Goal: Task Accomplishment & Management: Manage account settings

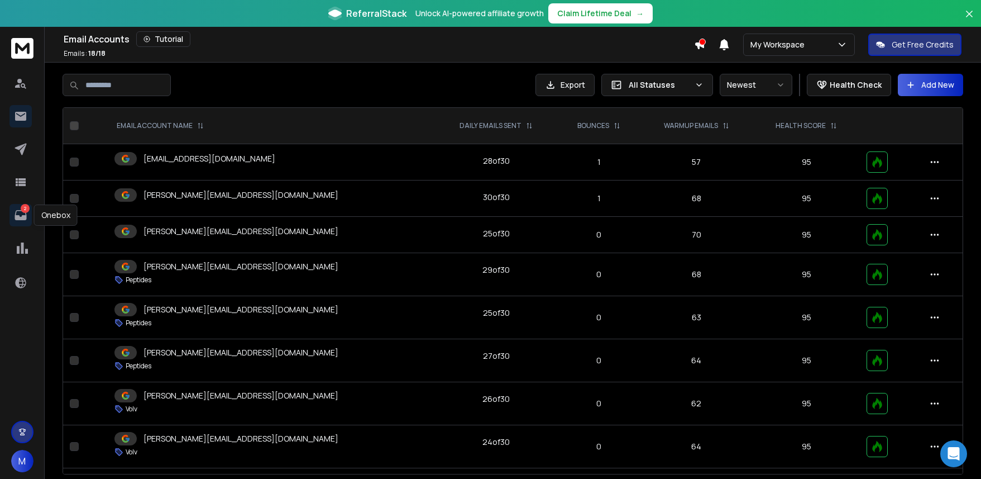
click at [20, 218] on icon at bounding box center [21, 215] width 12 height 10
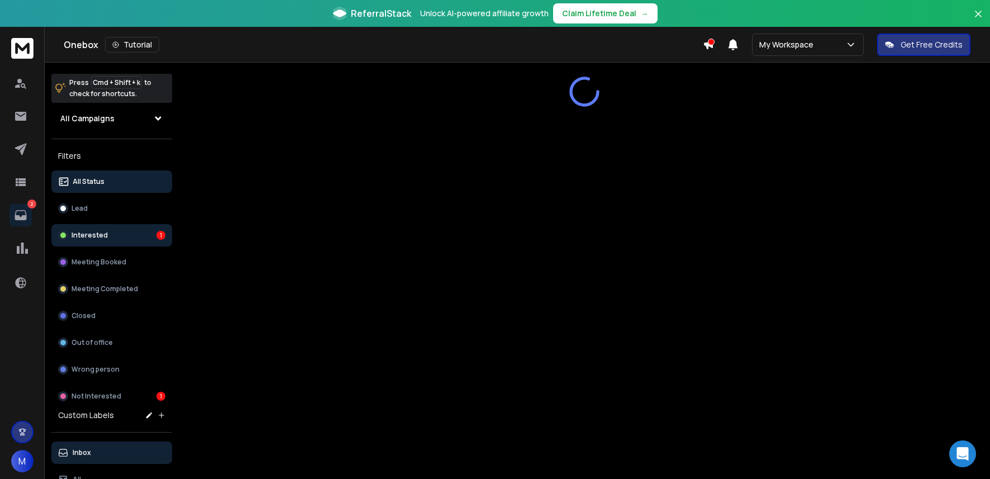
click at [107, 239] on button "Interested 1" at bounding box center [111, 235] width 121 height 22
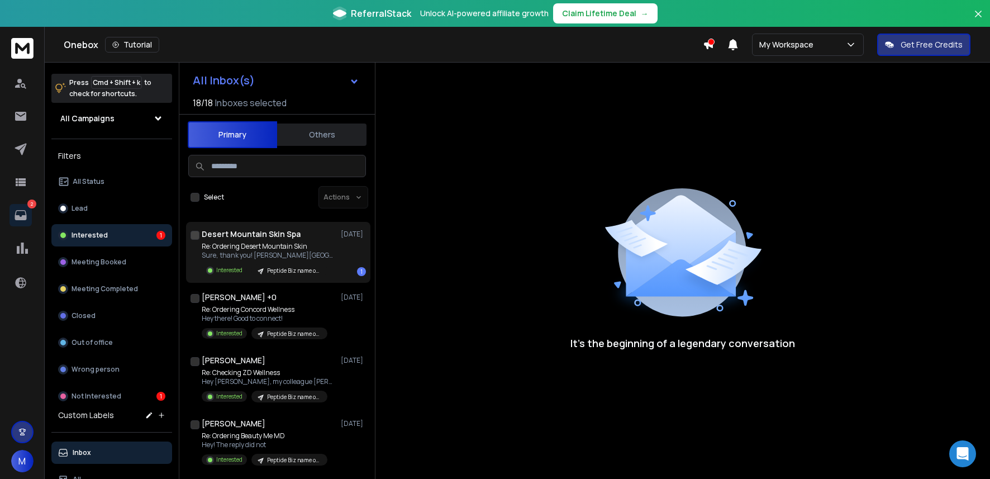
click at [273, 255] on p "Sure, thank you! [PERSON_NAME][GEOGRAPHIC_DATA]" at bounding box center [269, 255] width 134 height 9
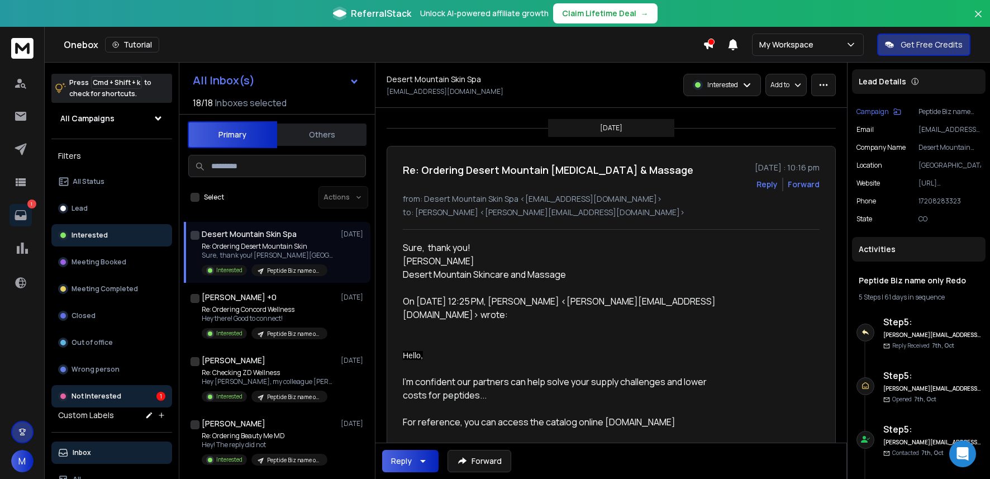
click at [91, 393] on p "Not Interested" at bounding box center [96, 396] width 50 height 9
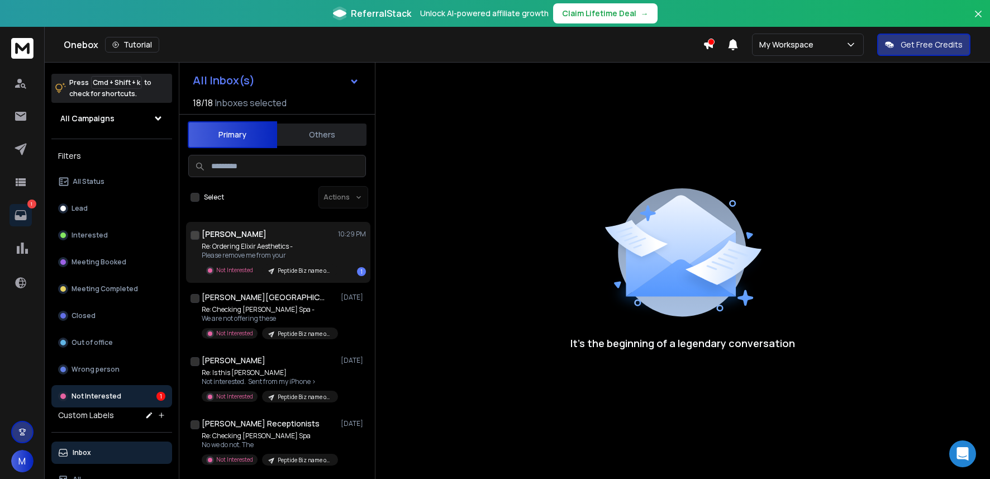
click at [301, 254] on p "Please remove me from your" at bounding box center [269, 255] width 134 height 9
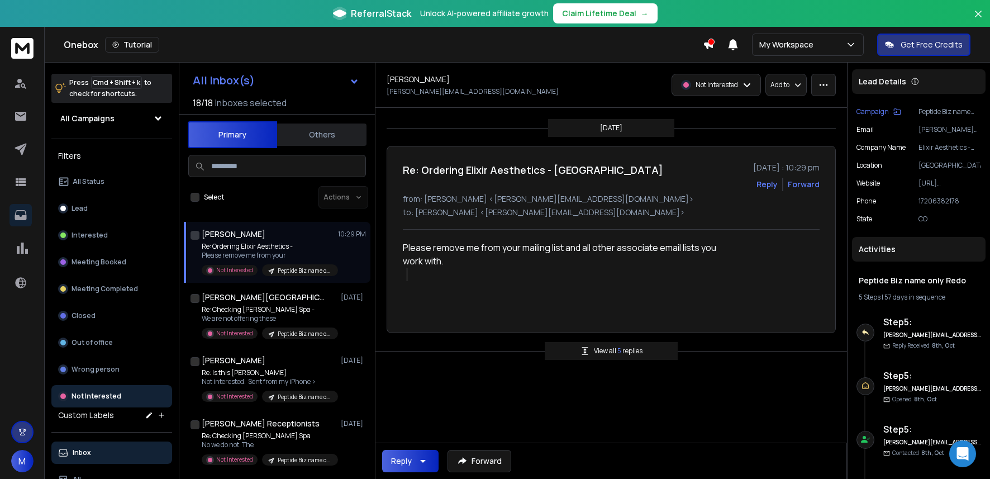
click at [416, 460] on icon "button" at bounding box center [422, 460] width 13 height 13
click at [400, 410] on div "Reply" at bounding box center [404, 409] width 35 height 11
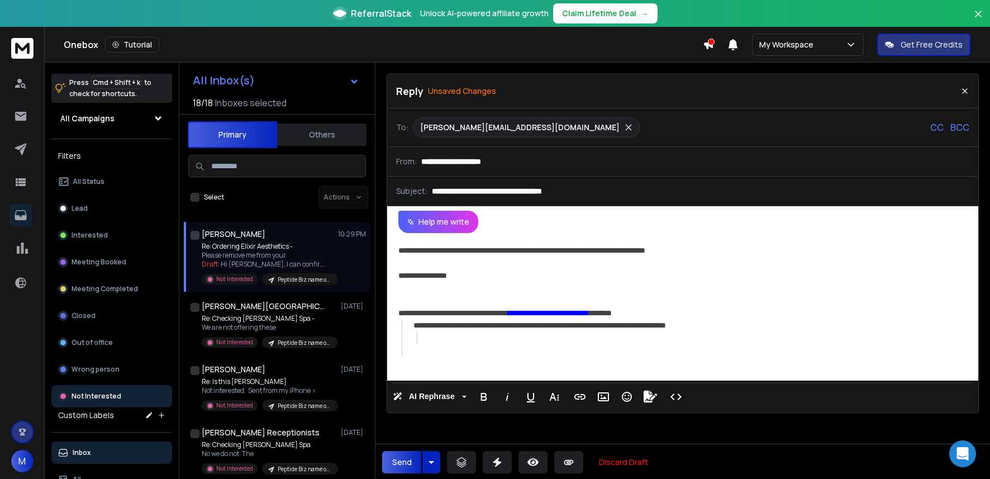
click at [426, 282] on div at bounding box center [682, 288] width 569 height 12
click at [438, 249] on div "**********" at bounding box center [680, 250] width 565 height 12
click at [397, 464] on button "Send" at bounding box center [401, 462] width 39 height 22
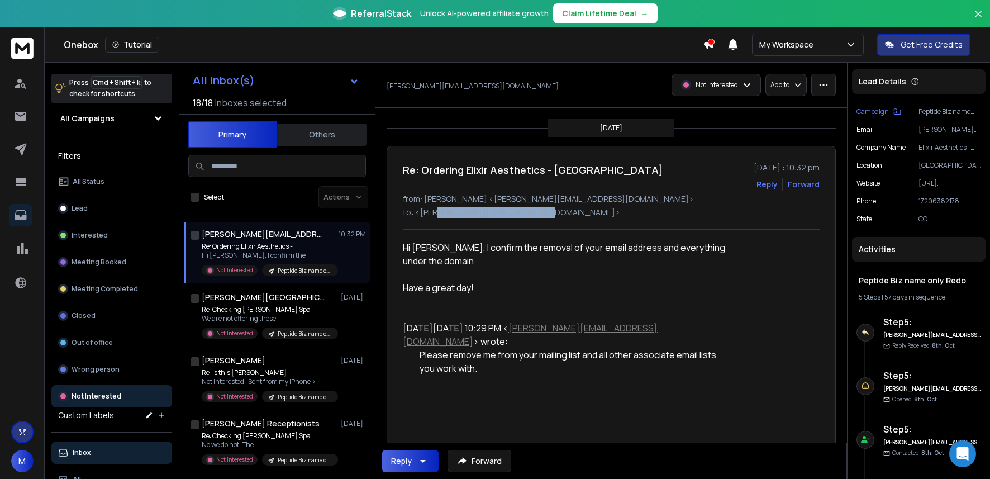
drag, startPoint x: 542, startPoint y: 214, endPoint x: 443, endPoint y: 213, distance: 99.4
click at [443, 213] on p "to: <[PERSON_NAME][EMAIL_ADDRESS][DOMAIN_NAME]>" at bounding box center [611, 212] width 417 height 11
click at [420, 214] on p "to: <[PERSON_NAME][EMAIL_ADDRESS][DOMAIN_NAME]>" at bounding box center [611, 212] width 417 height 11
drag, startPoint x: 417, startPoint y: 213, endPoint x: 543, endPoint y: 216, distance: 126.3
click at [543, 216] on p "to: <[PERSON_NAME][EMAIL_ADDRESS][DOMAIN_NAME]>" at bounding box center [611, 212] width 417 height 11
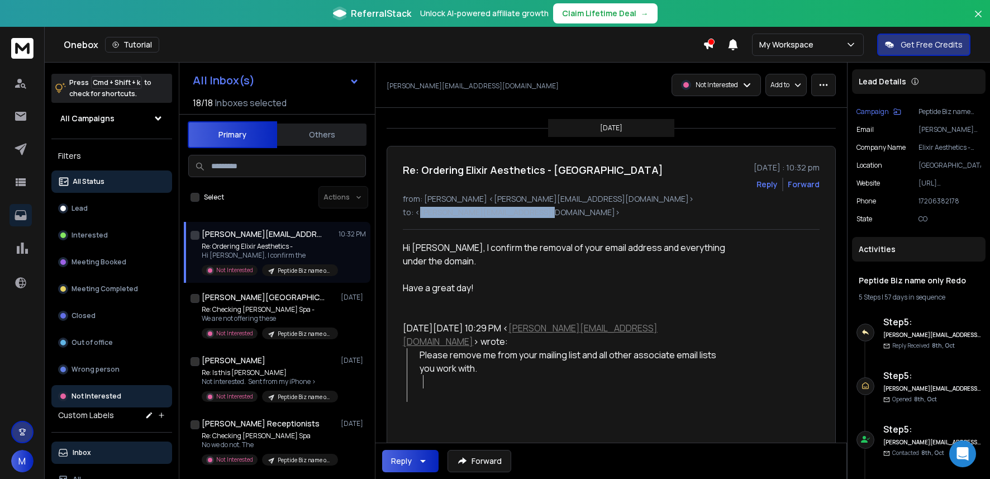
copy p "[PERSON_NAME][EMAIL_ADDRESS][DOMAIN_NAME]"
click at [22, 455] on span "M" at bounding box center [22, 461] width 22 height 22
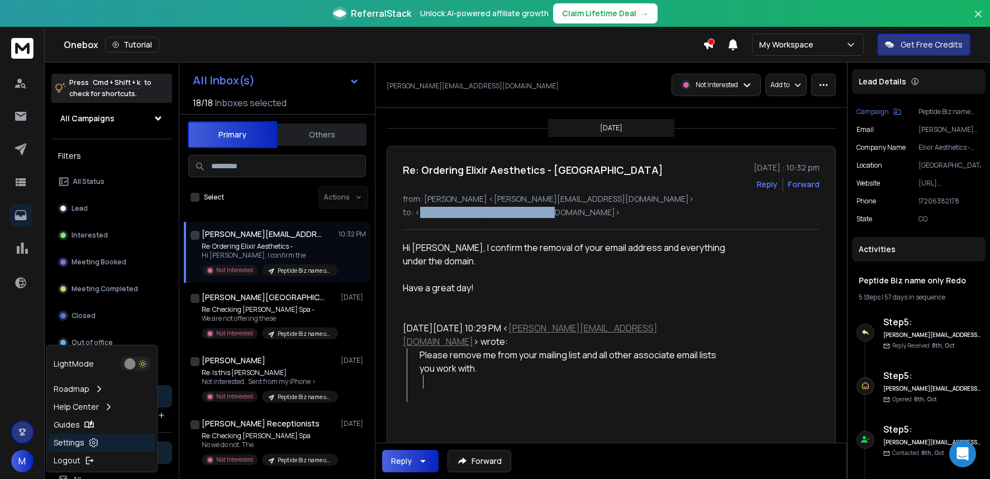
click at [74, 445] on p "Settings" at bounding box center [69, 442] width 31 height 11
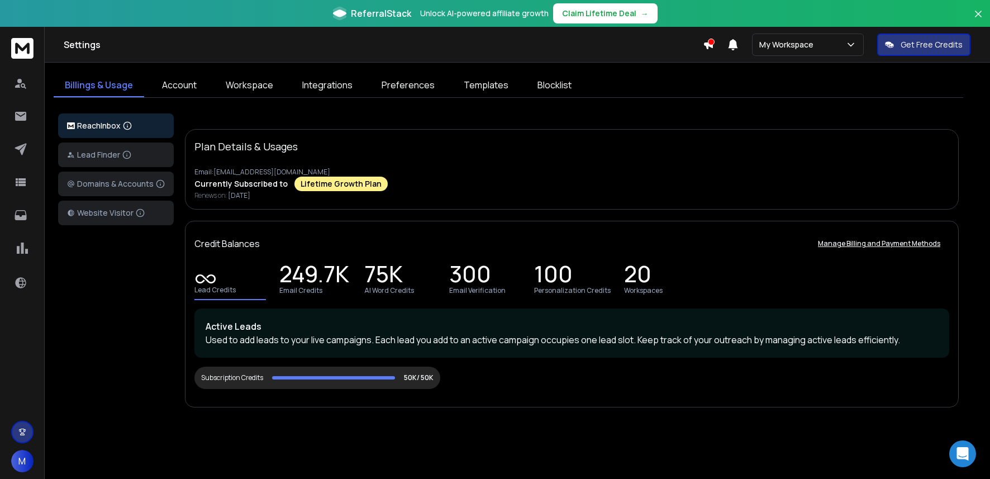
click at [536, 83] on link "Blocklist" at bounding box center [554, 85] width 56 height 23
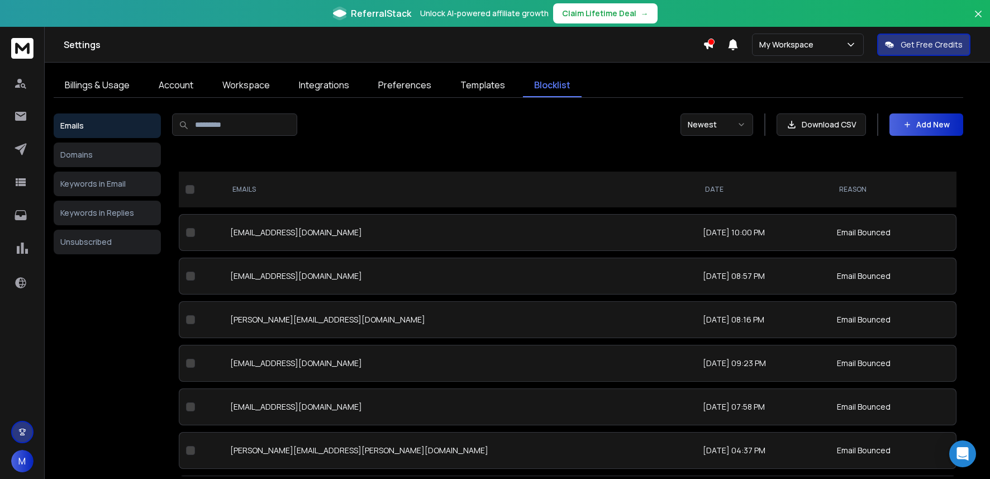
click at [939, 128] on p "Add New" at bounding box center [933, 124] width 34 height 11
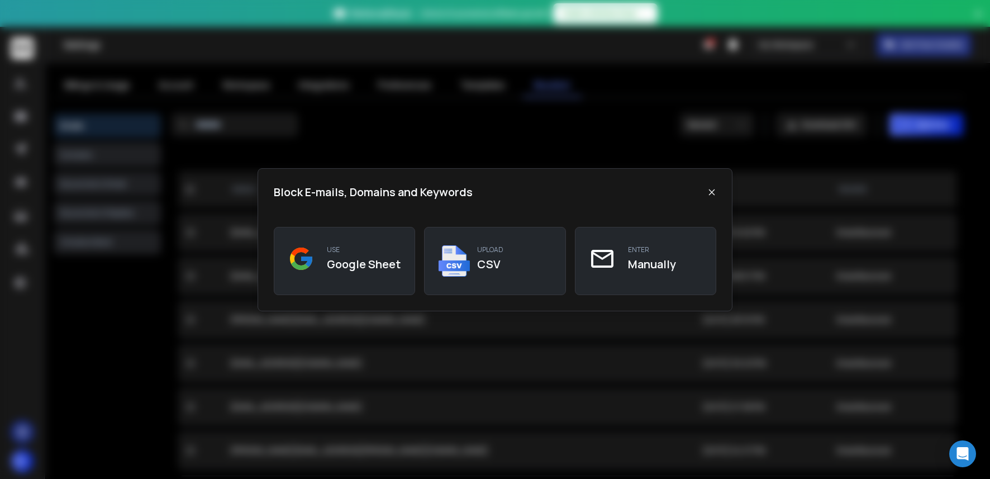
click at [656, 271] on h3 "Manually" at bounding box center [652, 264] width 48 height 16
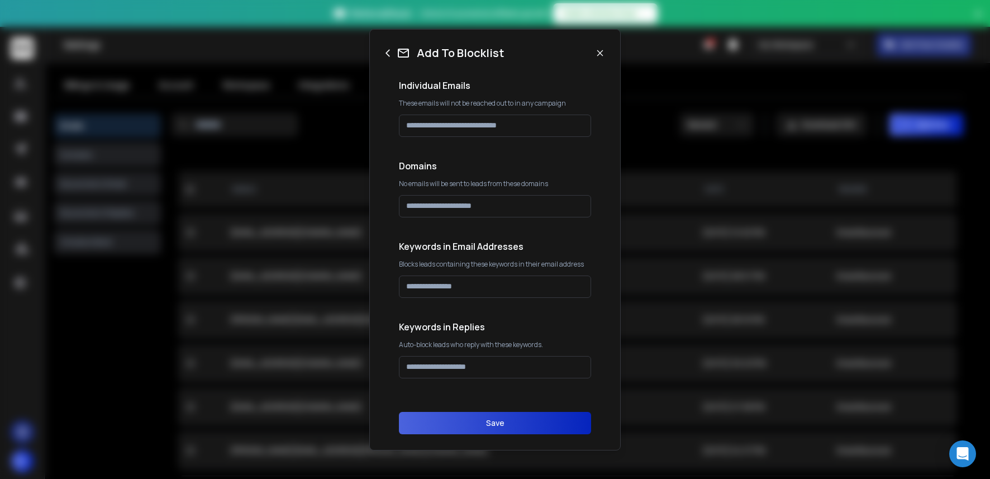
click at [474, 199] on input at bounding box center [495, 206] width 192 height 22
click at [457, 365] on input at bounding box center [495, 367] width 192 height 22
click at [442, 120] on input at bounding box center [495, 126] width 192 height 22
paste input "**********"
type input "**********"
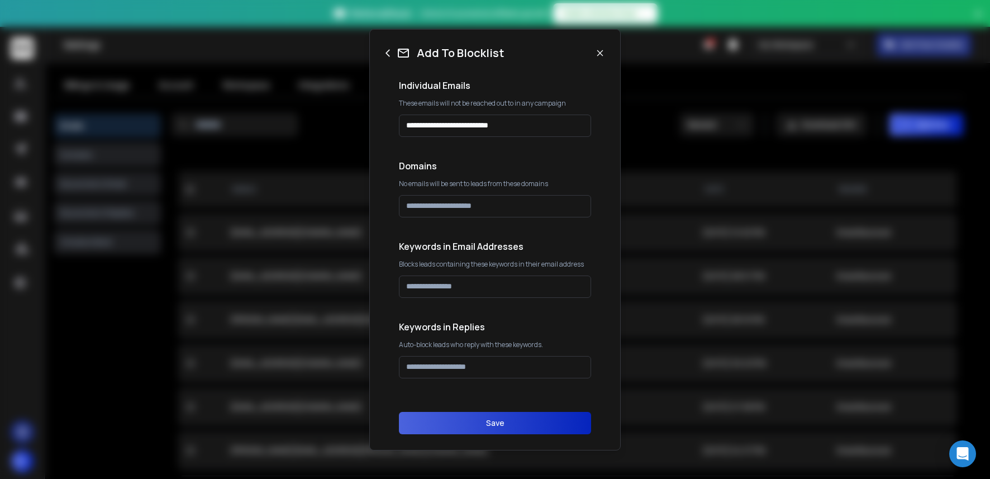
click at [445, 201] on input at bounding box center [495, 206] width 192 height 22
paste input "**********"
drag, startPoint x: 427, startPoint y: 203, endPoint x: 406, endPoint y: 202, distance: 20.7
click at [406, 202] on input "**********" at bounding box center [495, 206] width 192 height 22
type input "**********"
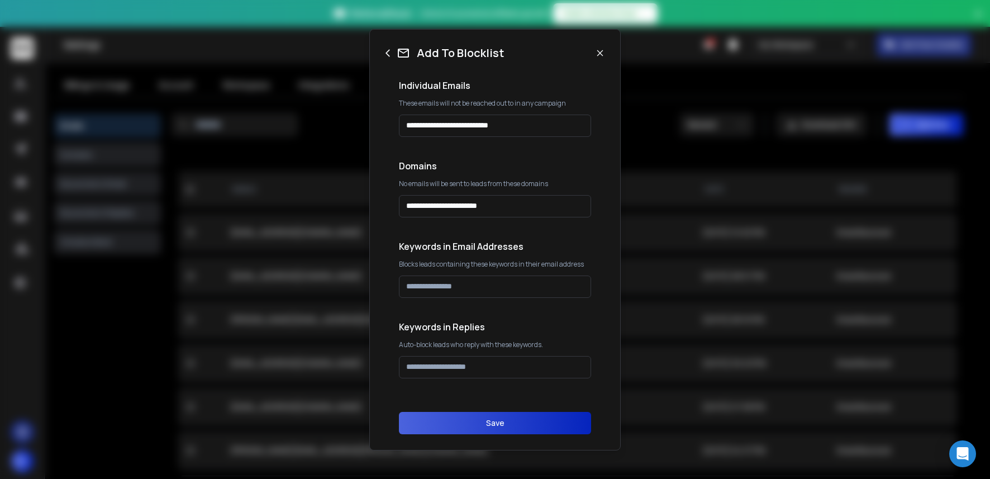
click at [506, 417] on button "Save" at bounding box center [495, 423] width 192 height 22
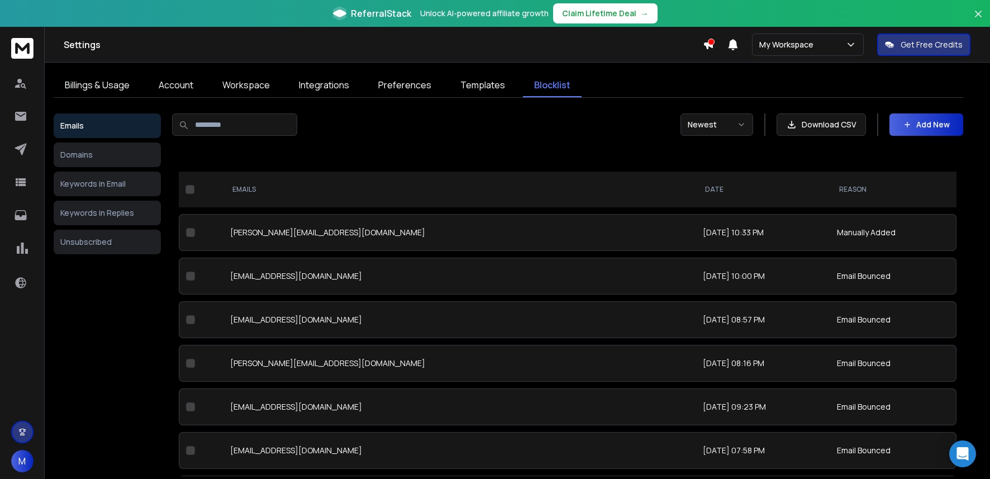
click at [30, 146] on link at bounding box center [20, 149] width 22 height 22
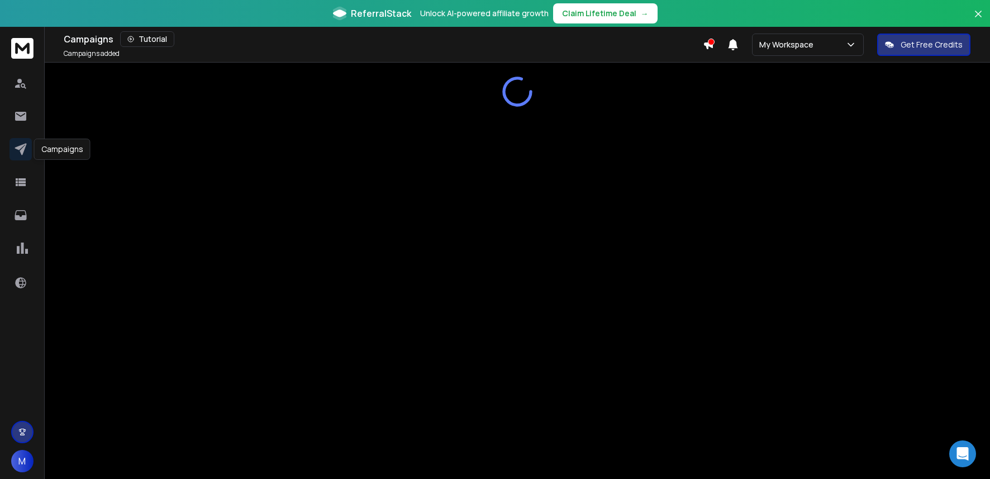
click at [24, 144] on icon at bounding box center [21, 150] width 12 height 12
